Goal: Task Accomplishment & Management: Use online tool/utility

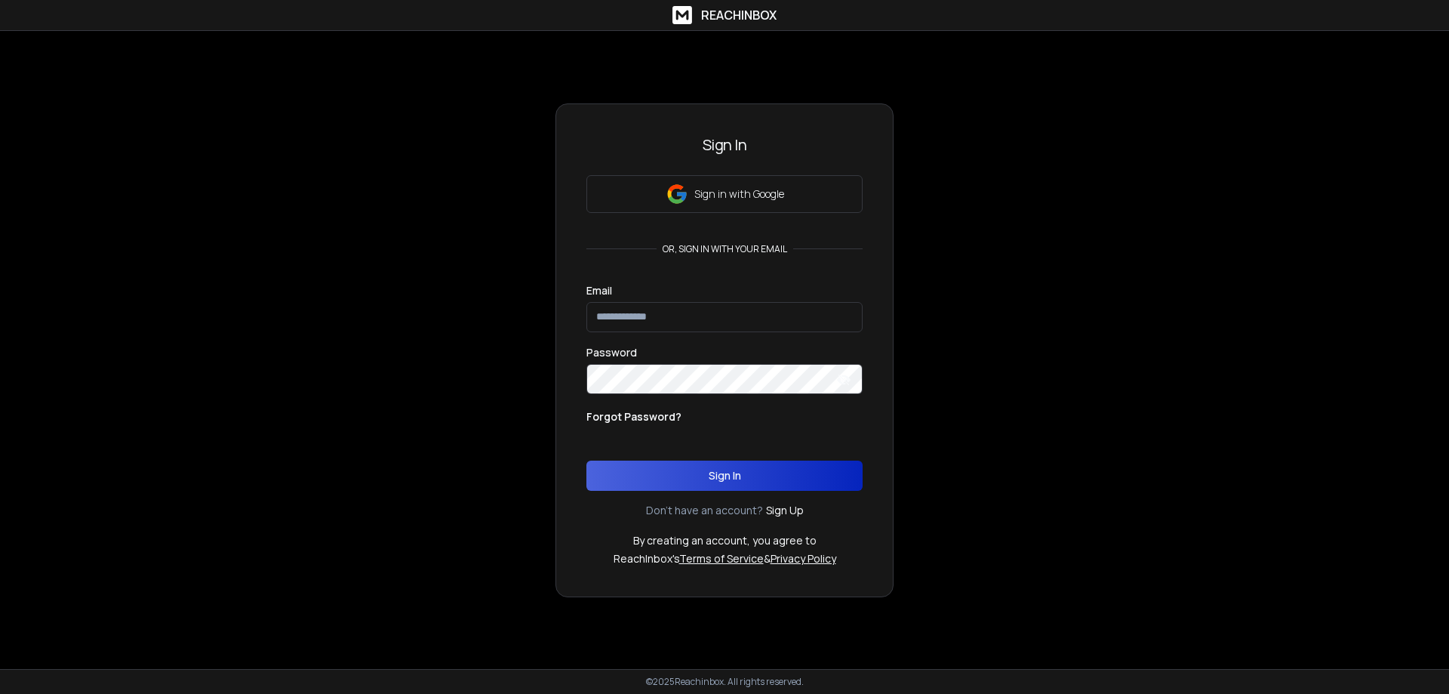
click at [670, 306] on input "email" at bounding box center [724, 317] width 276 height 30
type input "**********"
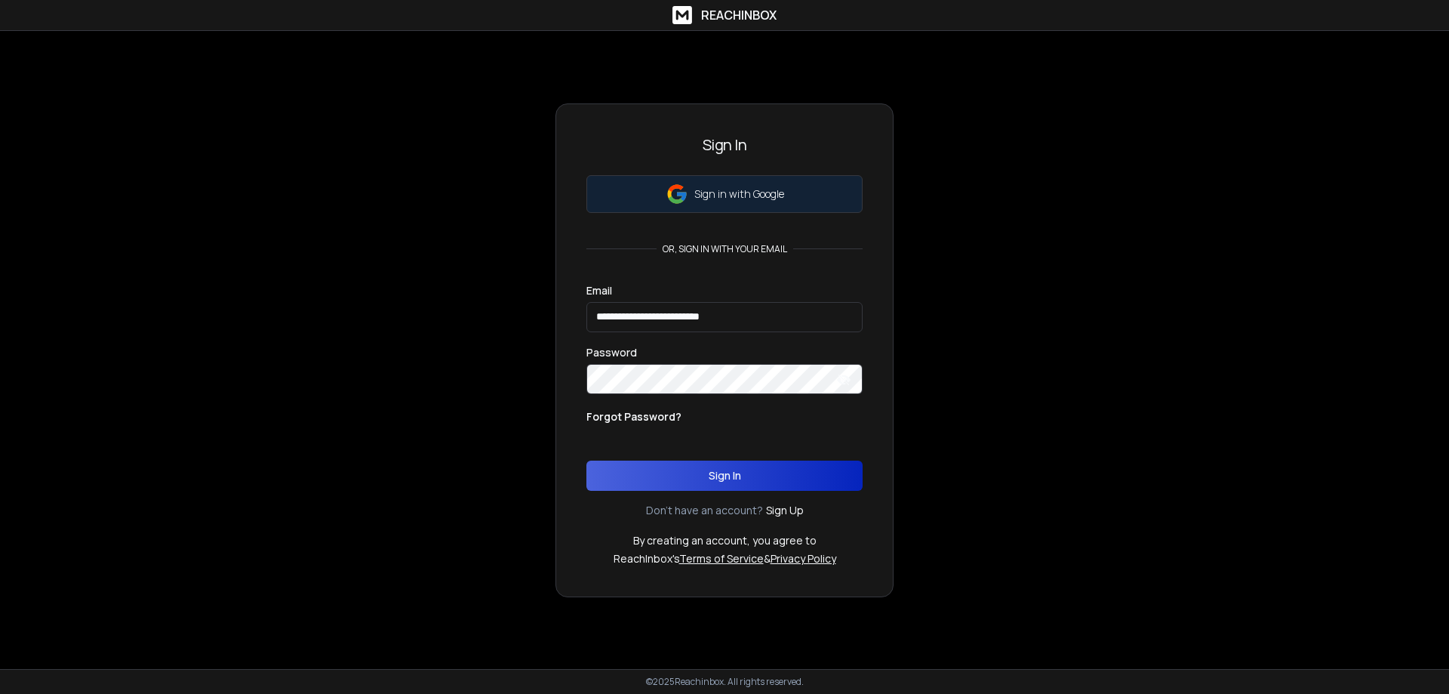
click at [700, 190] on p "Sign in with Google" at bounding box center [739, 193] width 90 height 15
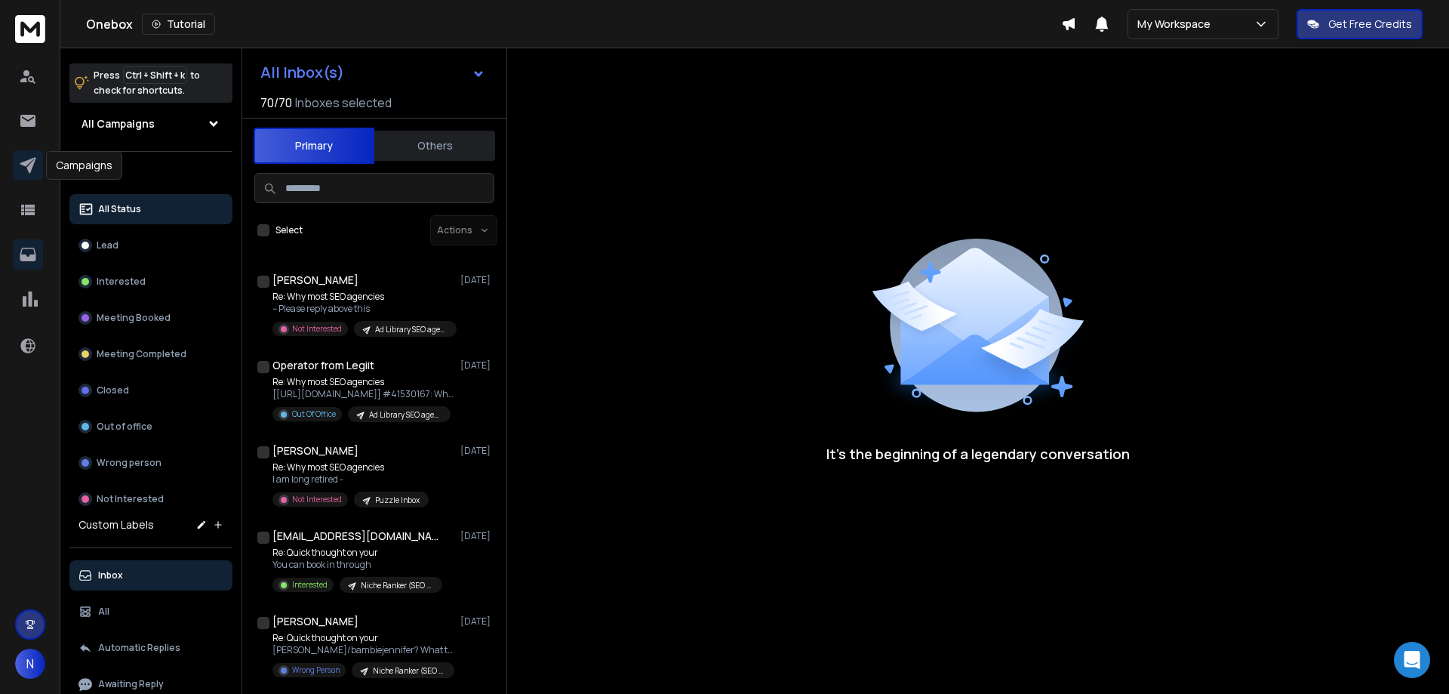
click at [21, 159] on icon at bounding box center [28, 165] width 18 height 18
